Goal: Task Accomplishment & Management: Manage account settings

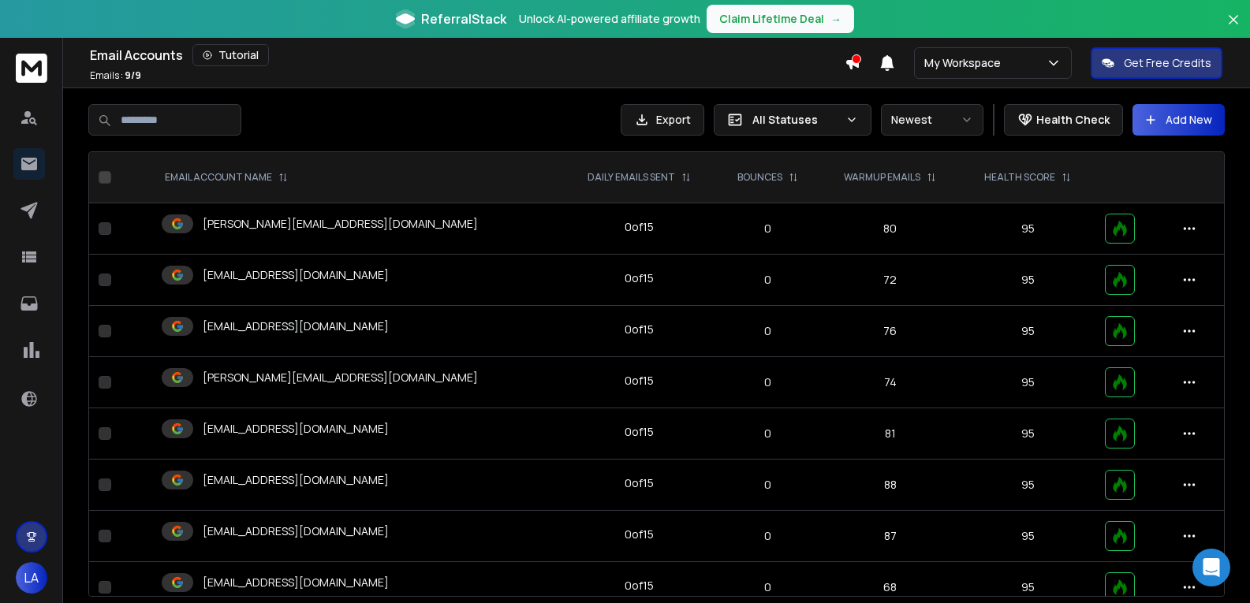
click at [783, 13] on button "Claim Lifetime Deal →" at bounding box center [780, 19] width 147 height 28
click at [23, 568] on span "LA" at bounding box center [32, 578] width 32 height 32
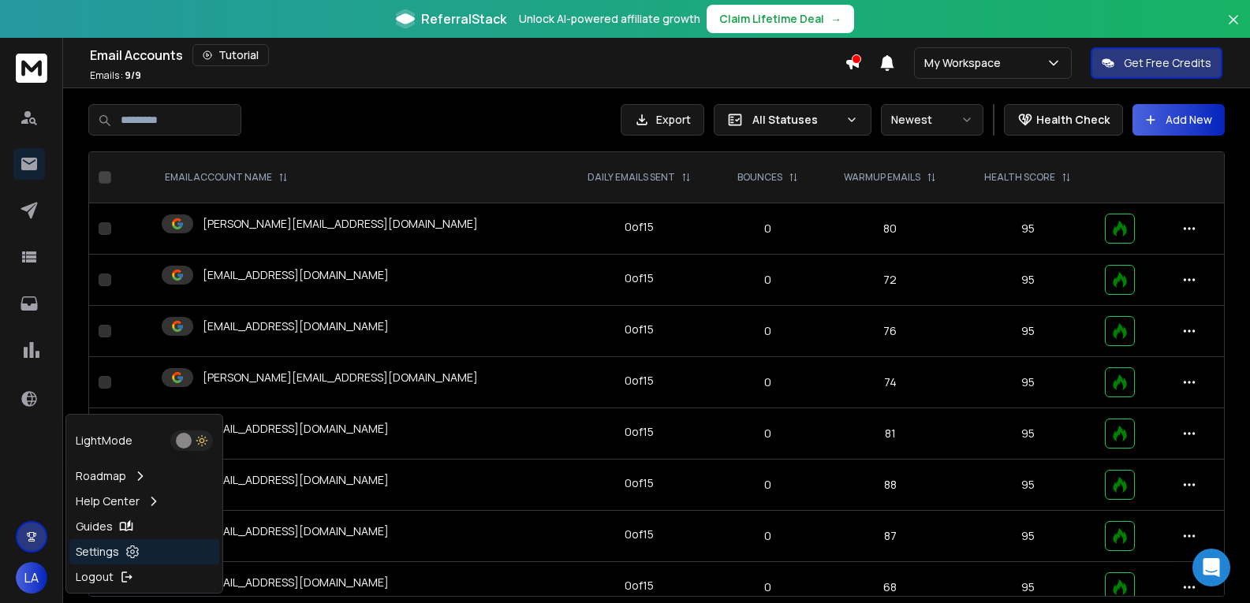
click at [145, 554] on div "Settings" at bounding box center [144, 551] width 150 height 25
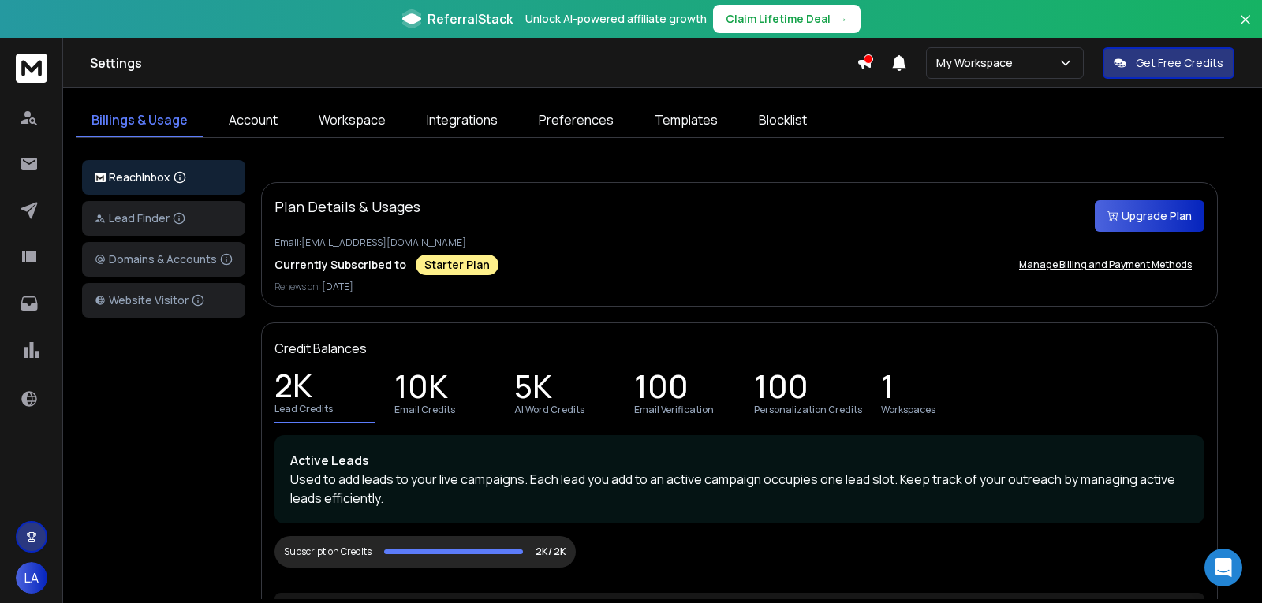
click at [1243, 16] on icon "Close banner" at bounding box center [1245, 20] width 14 height 14
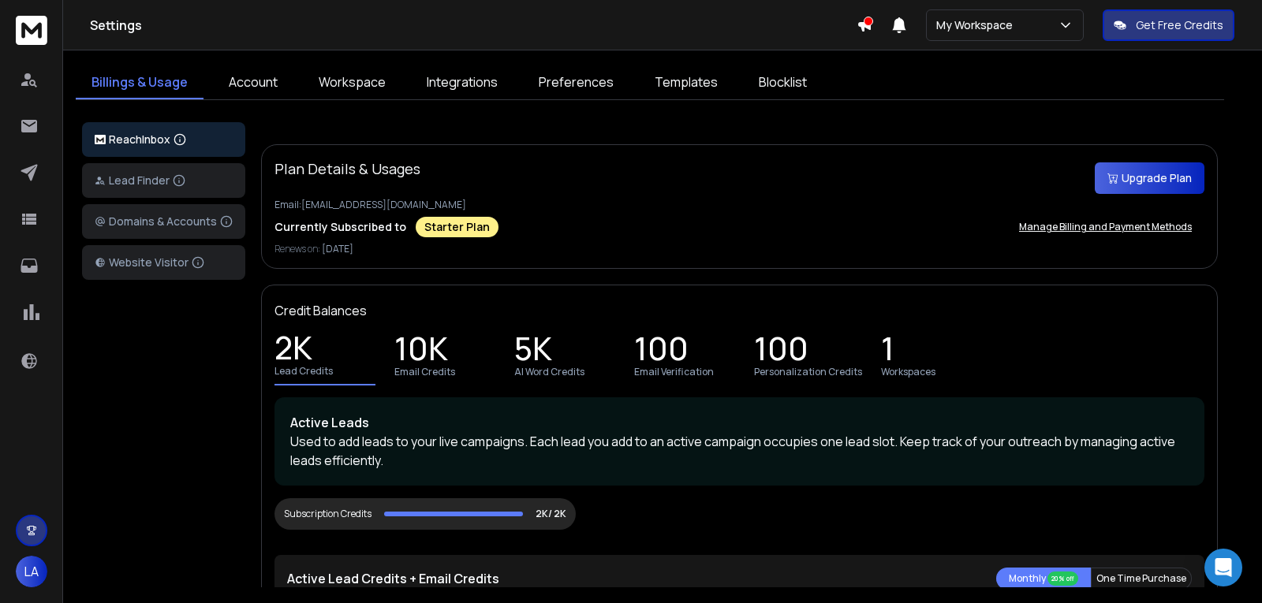
click at [47, 149] on div at bounding box center [31, 223] width 36 height 319
click at [38, 113] on link at bounding box center [29, 126] width 32 height 32
